Goal: Answer question/provide support

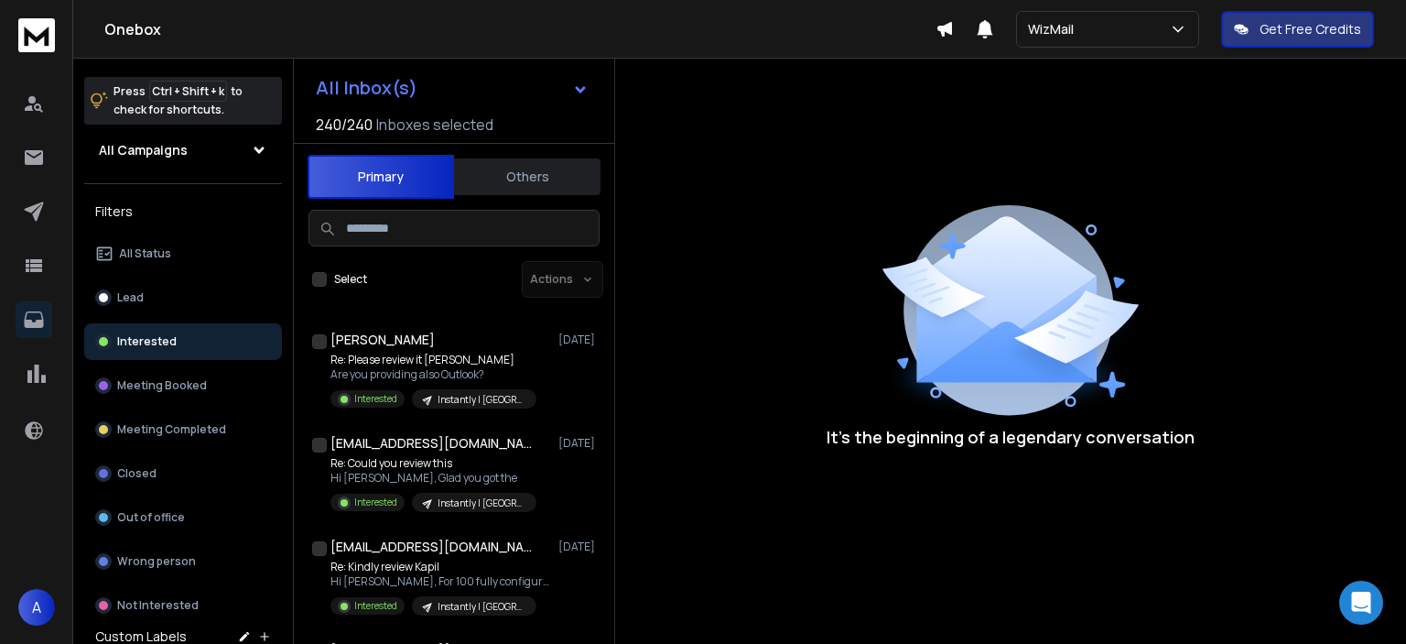
scroll to position [387, 0]
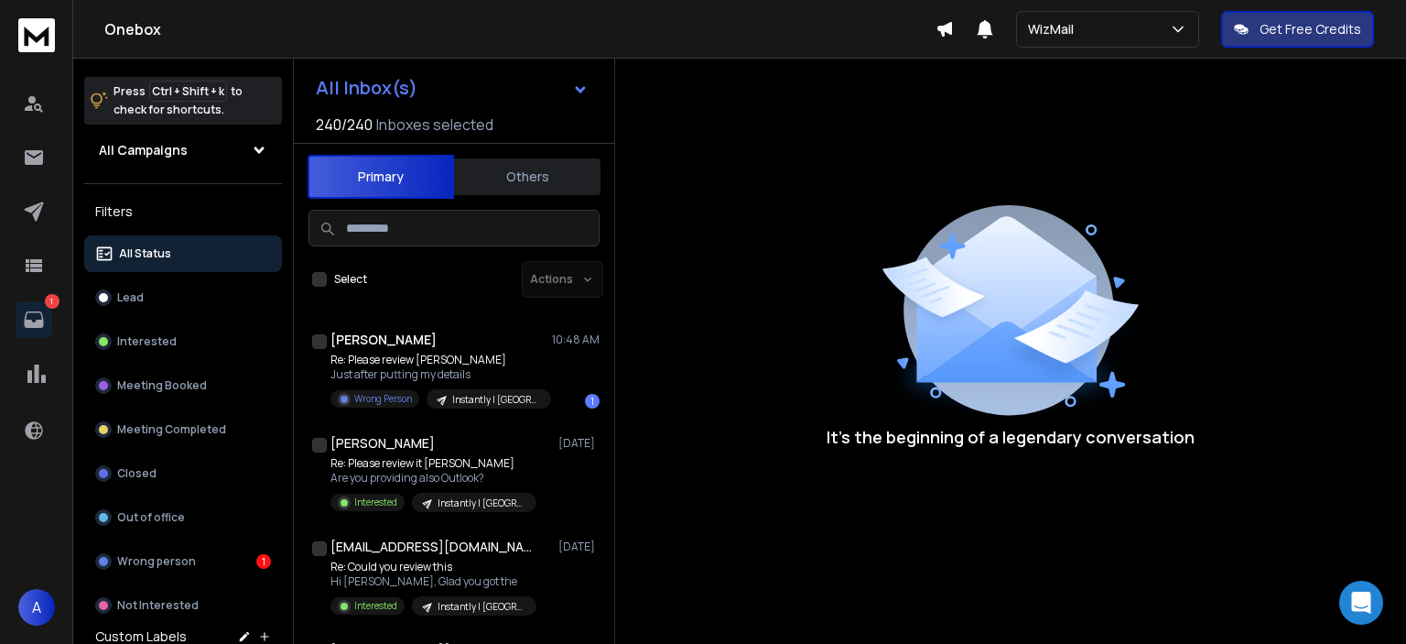
scroll to position [387, 0]
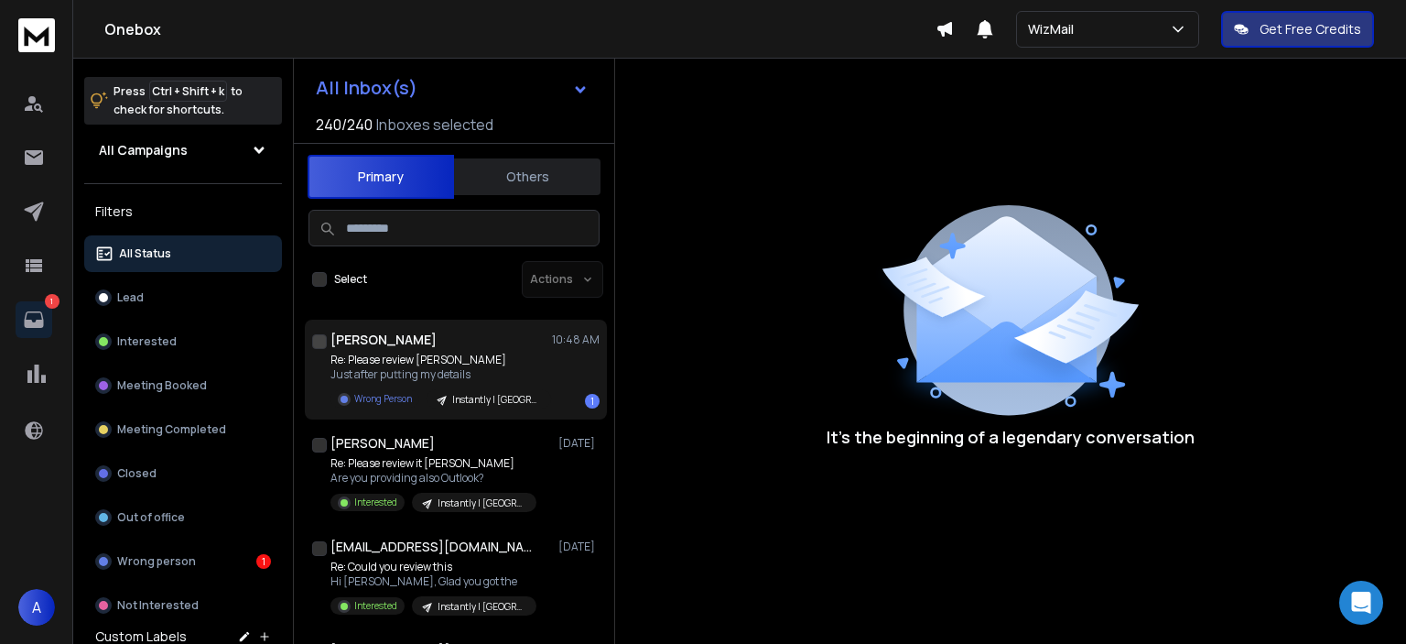
click at [486, 342] on div "[PERSON_NAME] 10:48 AM" at bounding box center [464, 339] width 269 height 18
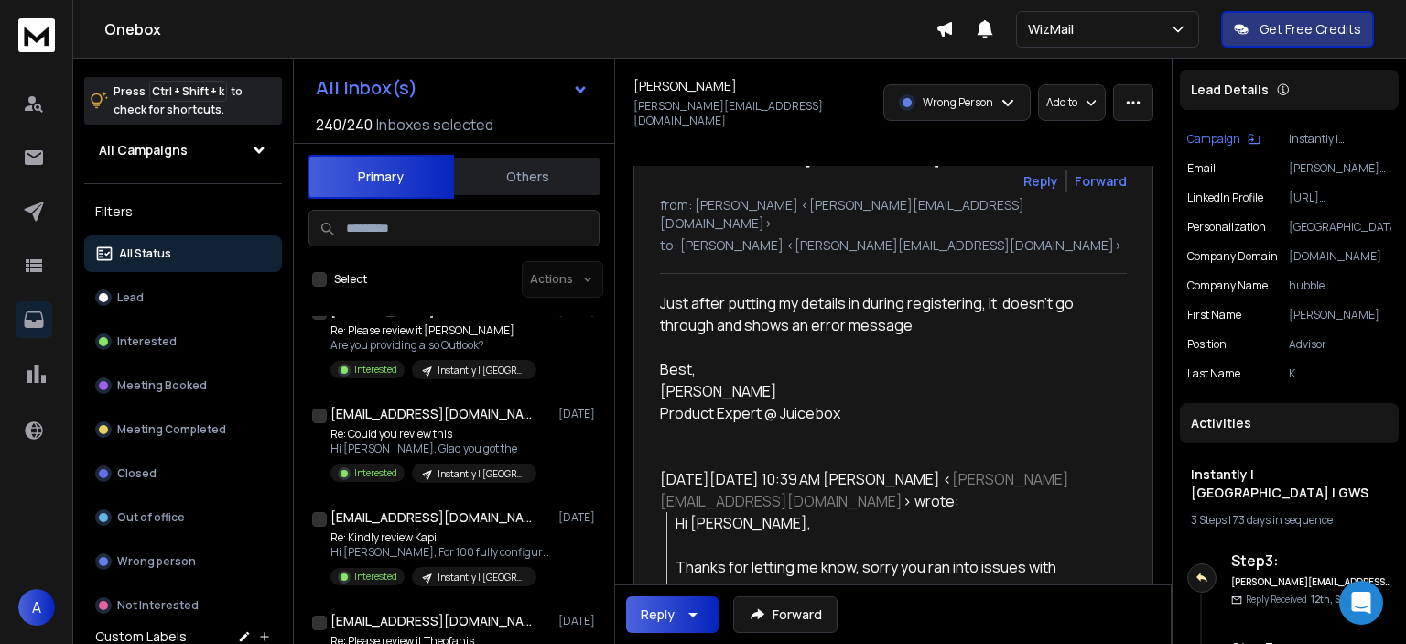
scroll to position [0, 0]
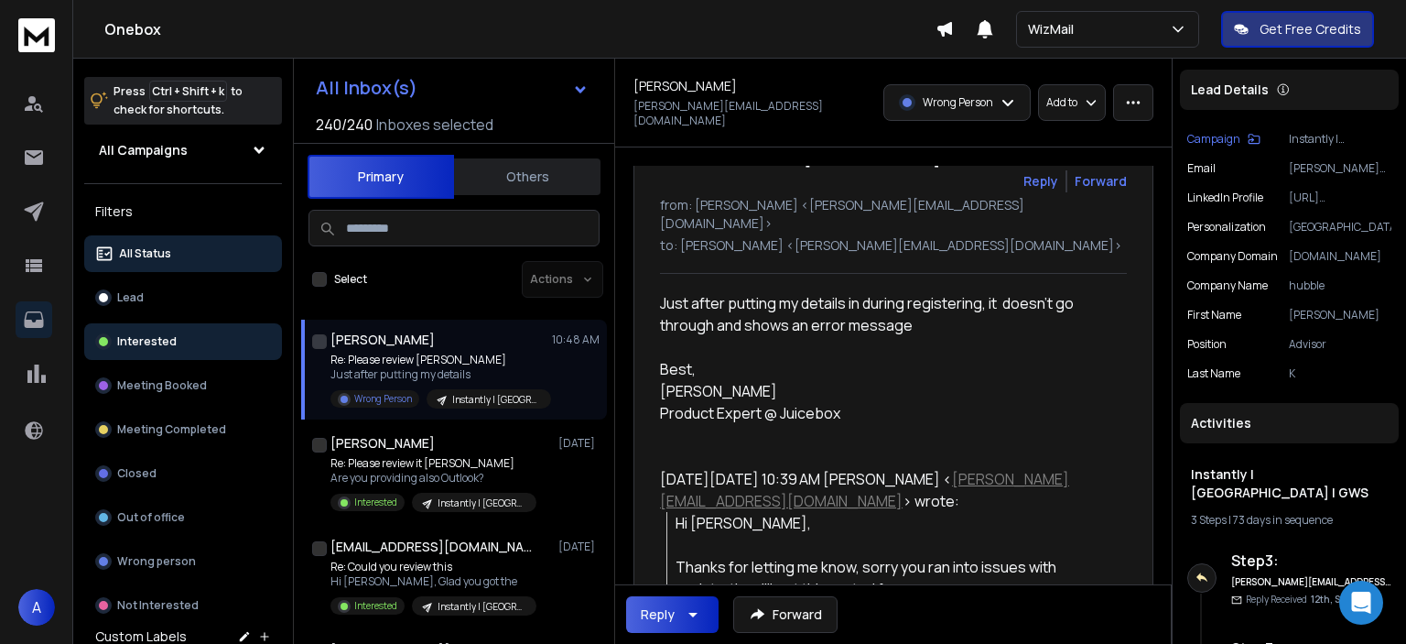
click at [167, 357] on button "Interested" at bounding box center [183, 341] width 198 height 37
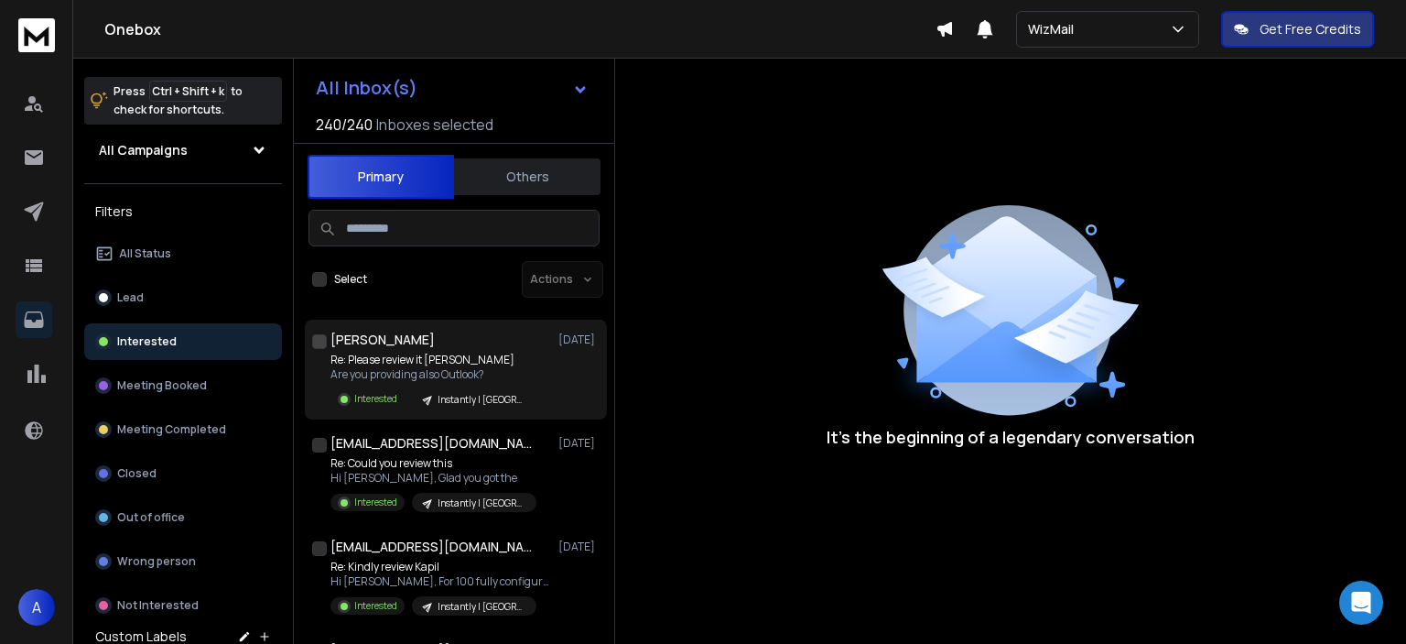
click at [460, 365] on p "Re: Please review it [PERSON_NAME]" at bounding box center [433, 359] width 206 height 15
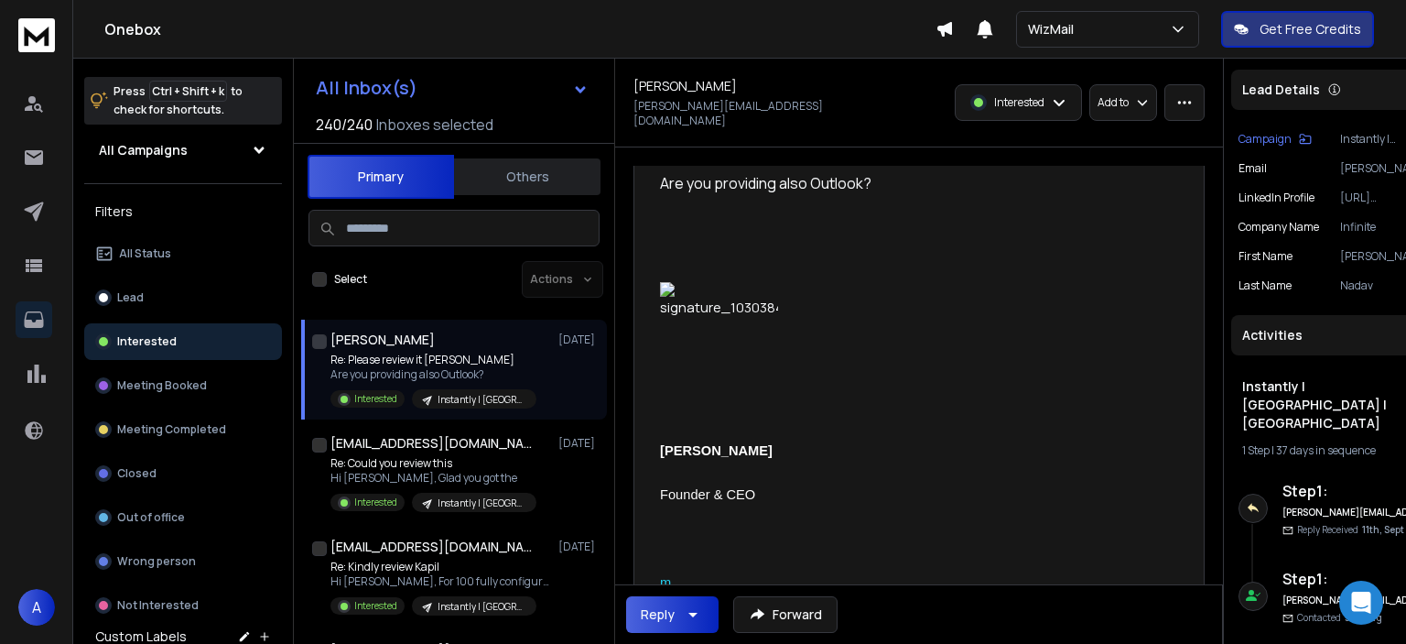
scroll to position [275, 0]
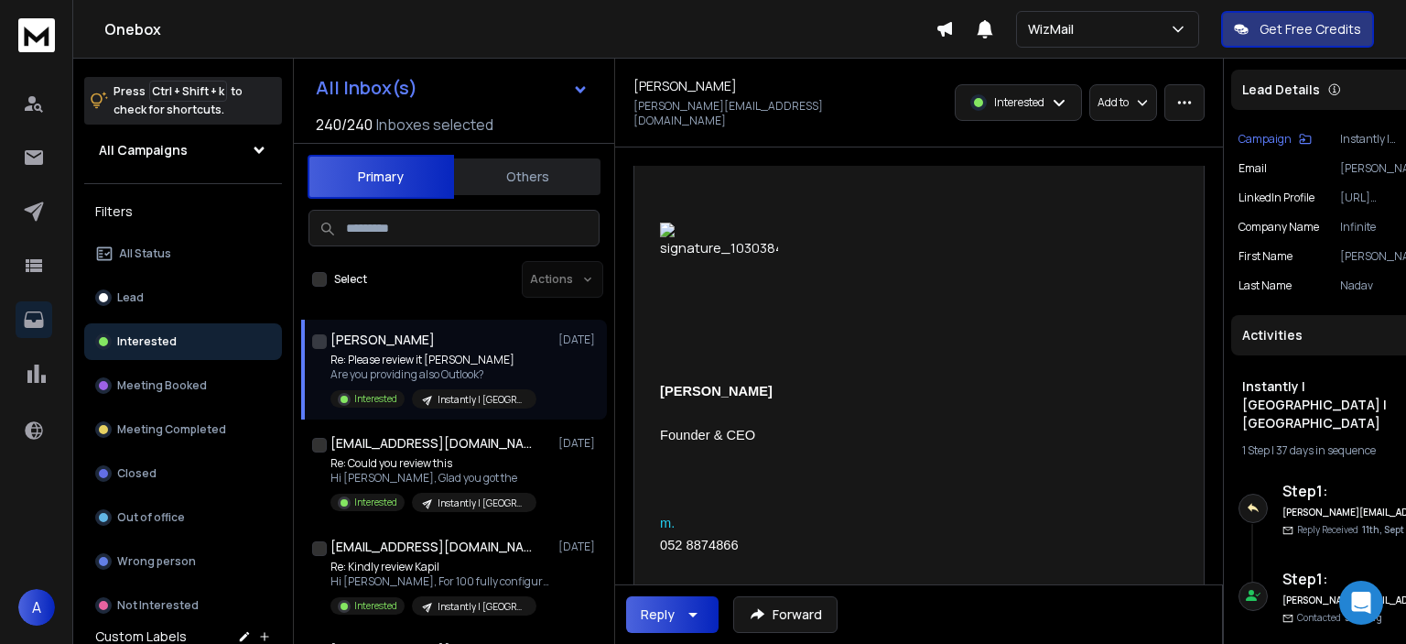
click at [565, 349] on div "[PERSON_NAME] [DATE] Re: Please review it [PERSON_NAME] Are you providing also …" at bounding box center [464, 369] width 269 height 78
type textarea "**********"
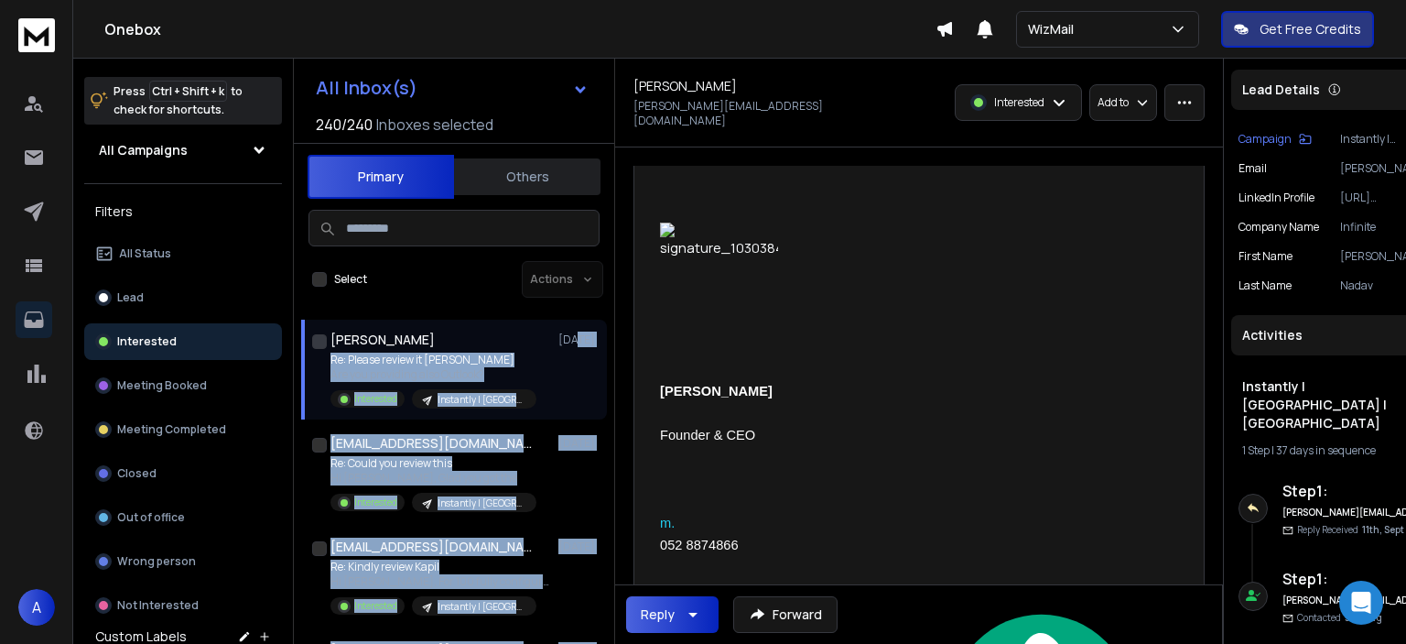
click at [903, 379] on p "[PERSON_NAME]" at bounding box center [912, 390] width 504 height 22
